Goal: Task Accomplishment & Management: Manage account settings

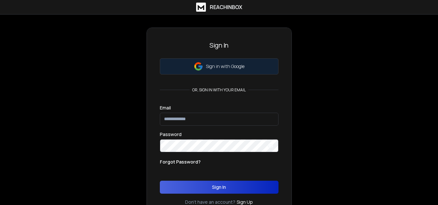
click at [246, 66] on button "Sign in with Google" at bounding box center [219, 66] width 119 height 16
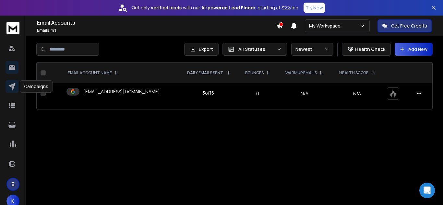
click at [11, 87] on icon at bounding box center [11, 86] width 7 height 7
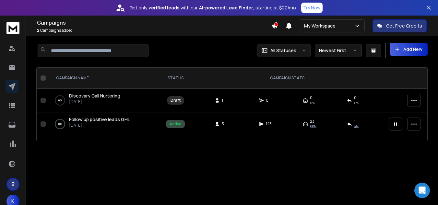
click at [104, 96] on span "Discovary Call Nurtering" at bounding box center [94, 96] width 51 height 6
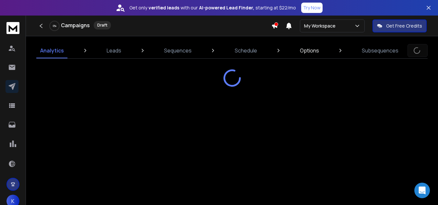
click at [307, 53] on div "Analytics Leads Sequences Schedule Options Subsequences" at bounding box center [231, 51] width 391 height 16
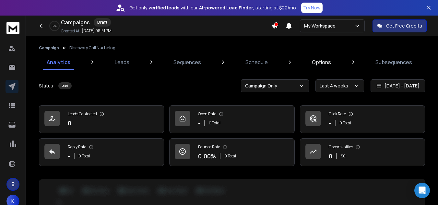
click at [315, 62] on p "Options" at bounding box center [321, 62] width 19 height 8
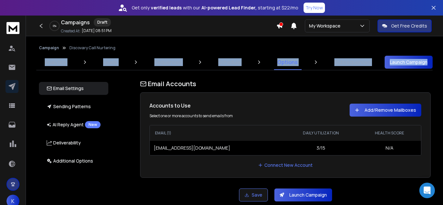
drag, startPoint x: 443, startPoint y: 49, endPoint x: 443, endPoint y: 75, distance: 26.3
click at [443, 75] on div "Campaign Discovary Call Nurtering Analytics Leads Sequences Schedule Options Su…" at bounding box center [234, 62] width 417 height 52
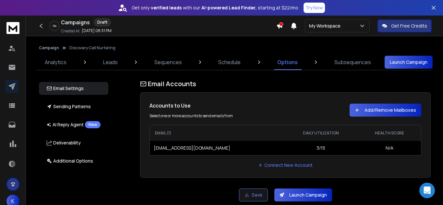
click at [344, 92] on div "Accounts to Use Select one or more accounts to send emails from Add/Remove Mail…" at bounding box center [285, 135] width 290 height 86
click at [304, 193] on button "Launch Campaign" at bounding box center [303, 195] width 58 height 13
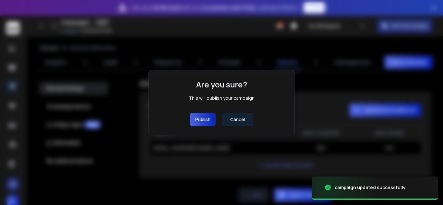
click at [207, 121] on button "Publish" at bounding box center [203, 119] width 26 height 13
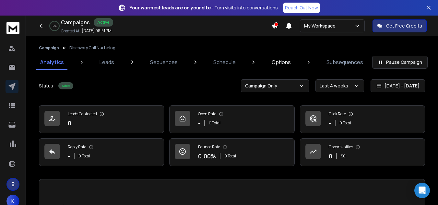
click at [272, 62] on p "Options" at bounding box center [281, 62] width 19 height 8
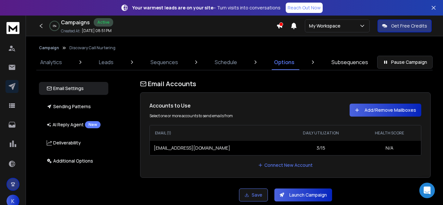
click at [346, 63] on p "Subsequences" at bounding box center [349, 62] width 37 height 8
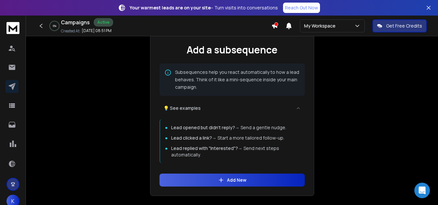
scroll to position [8, 0]
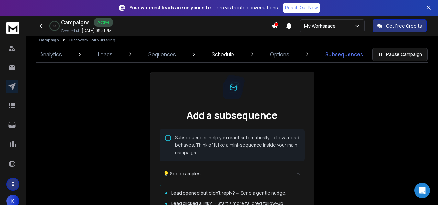
click at [230, 51] on p "Schedule" at bounding box center [223, 55] width 22 height 8
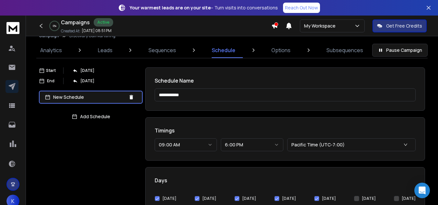
scroll to position [8, 0]
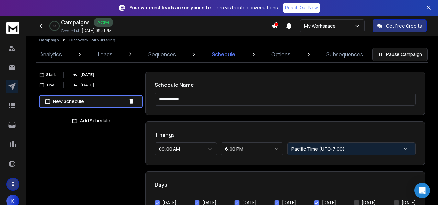
click at [394, 151] on div "Pacific Time (UTC-7:00)" at bounding box center [344, 149] width 106 height 6
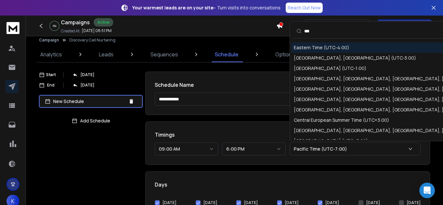
type input "***"
click at [334, 48] on div "Eastern Time (UTC-4:00)" at bounding box center [321, 47] width 55 height 6
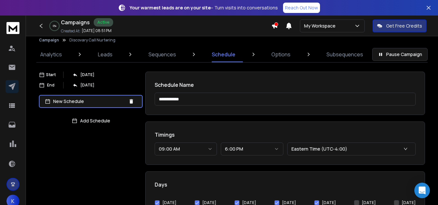
scroll to position [54, 0]
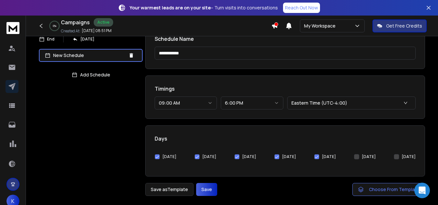
click at [210, 192] on button "Save" at bounding box center [206, 189] width 21 height 13
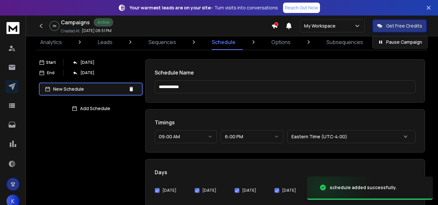
scroll to position [0, 0]
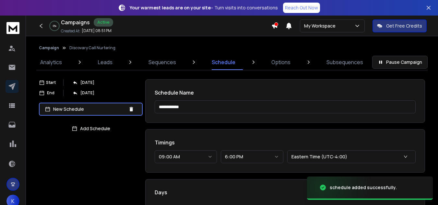
click at [196, 110] on input "**********" at bounding box center [285, 106] width 261 height 13
drag, startPoint x: 196, startPoint y: 110, endPoint x: 103, endPoint y: 123, distance: 94.6
click at [103, 123] on div "**********" at bounding box center [232, 164] width 386 height 171
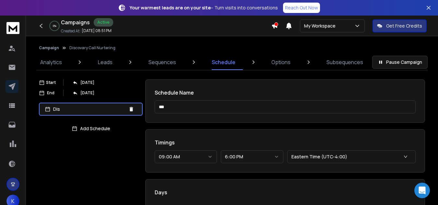
type input "**********"
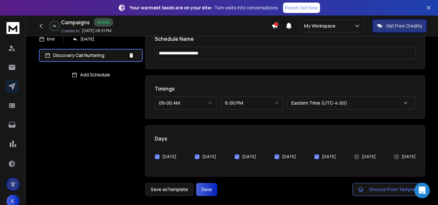
click at [203, 188] on button "Save" at bounding box center [206, 189] width 21 height 13
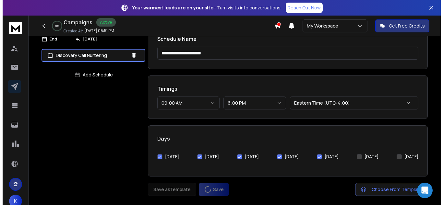
scroll to position [0, 0]
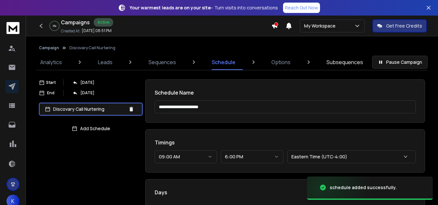
click at [346, 63] on p "Subsequences" at bounding box center [344, 62] width 37 height 8
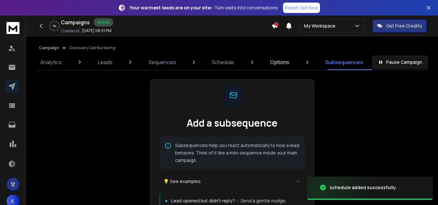
click at [273, 62] on p "Options" at bounding box center [279, 62] width 19 height 8
